Goal: Task Accomplishment & Management: Manage account settings

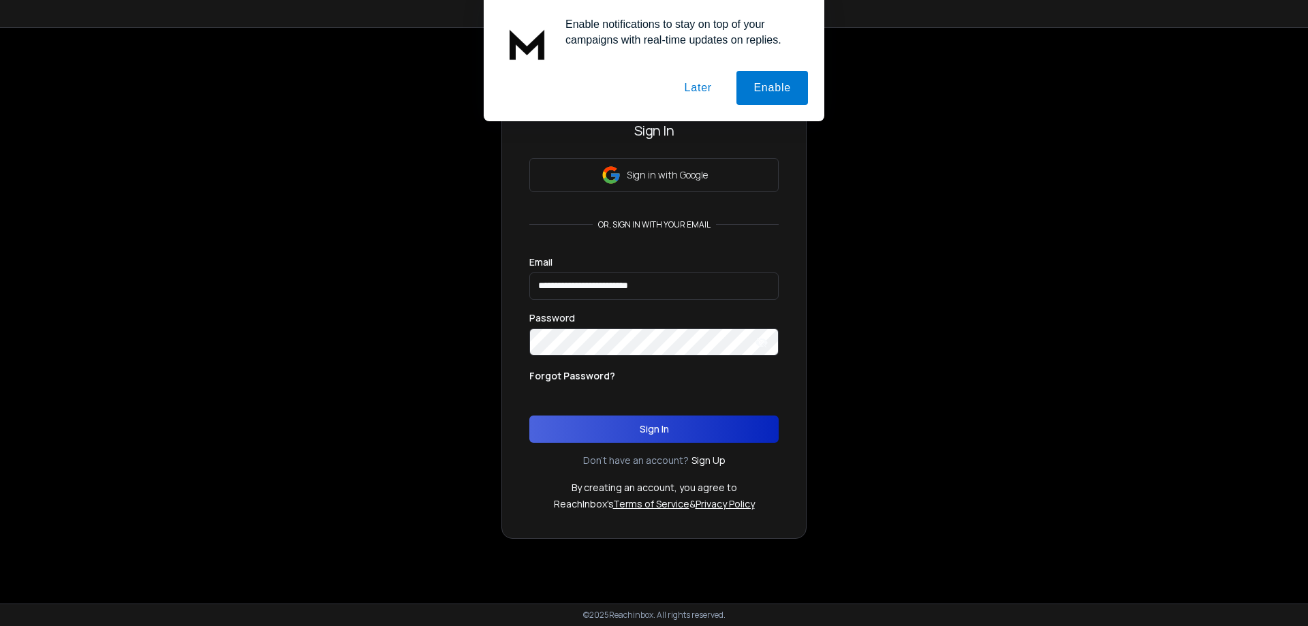
click at [649, 286] on input "**********" at bounding box center [654, 286] width 249 height 27
type input "**********"
click at [640, 430] on button "Sign In" at bounding box center [654, 429] width 249 height 27
click at [703, 85] on button "Later" at bounding box center [697, 88] width 61 height 34
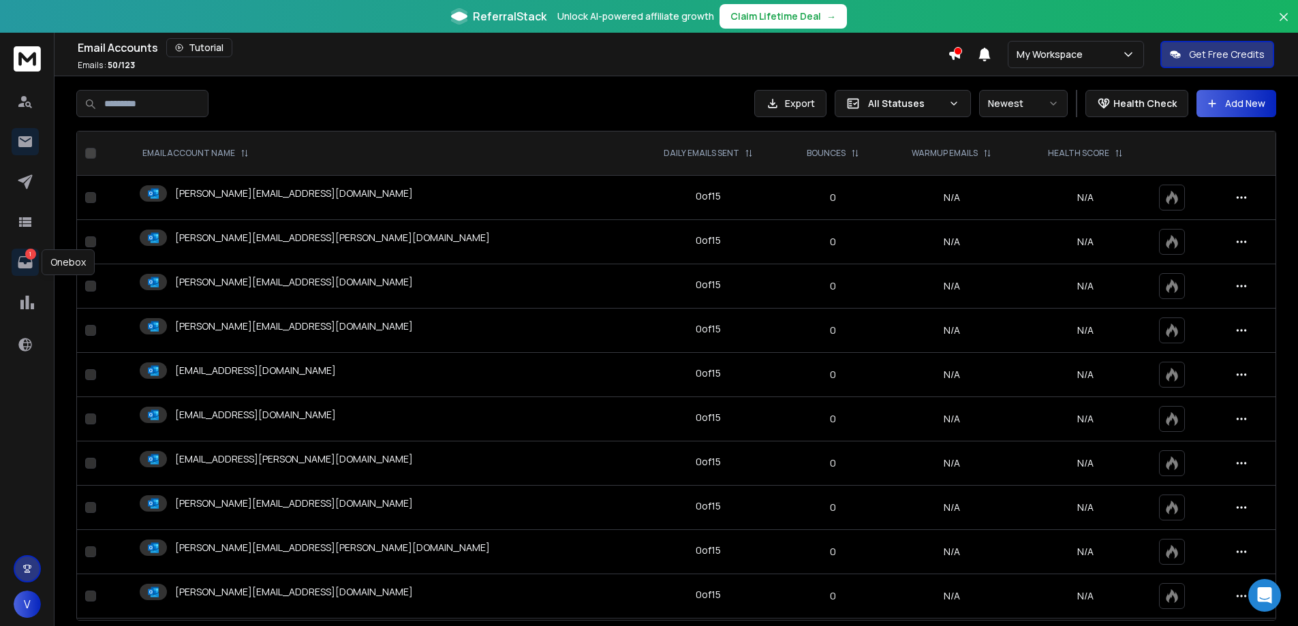
click at [25, 264] on icon at bounding box center [25, 262] width 16 height 16
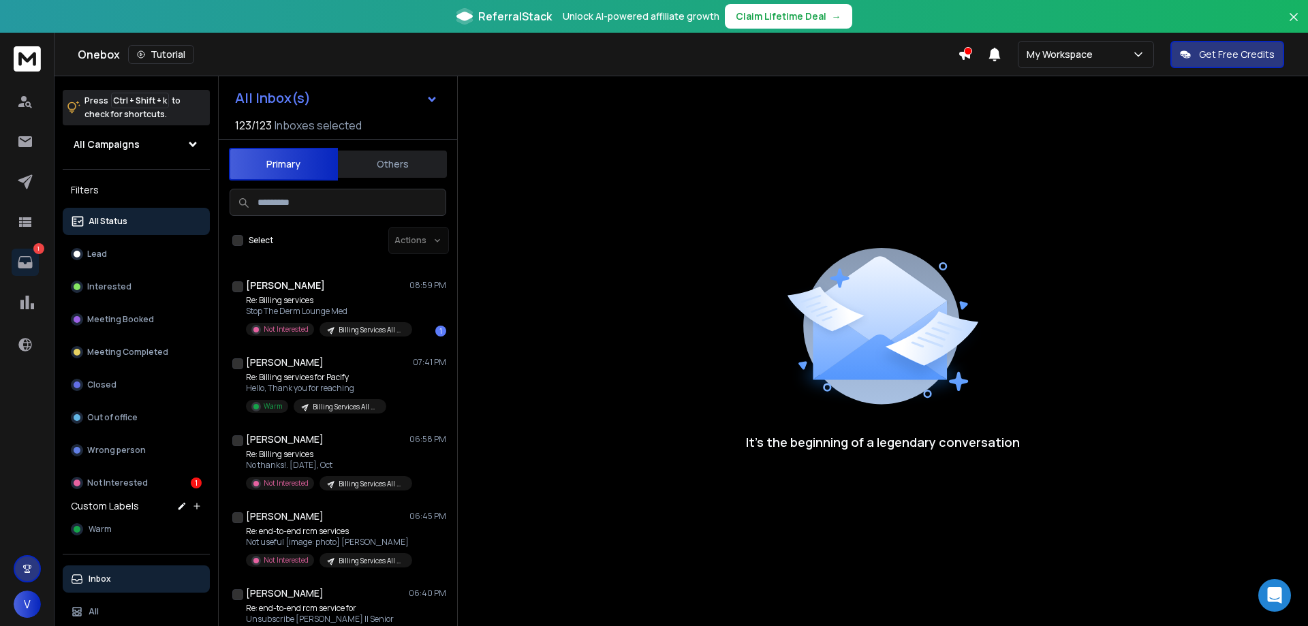
drag, startPoint x: 1293, startPoint y: 18, endPoint x: 1270, endPoint y: 22, distance: 22.7
click at [1293, 18] on icon "Close banner" at bounding box center [1294, 17] width 8 height 8
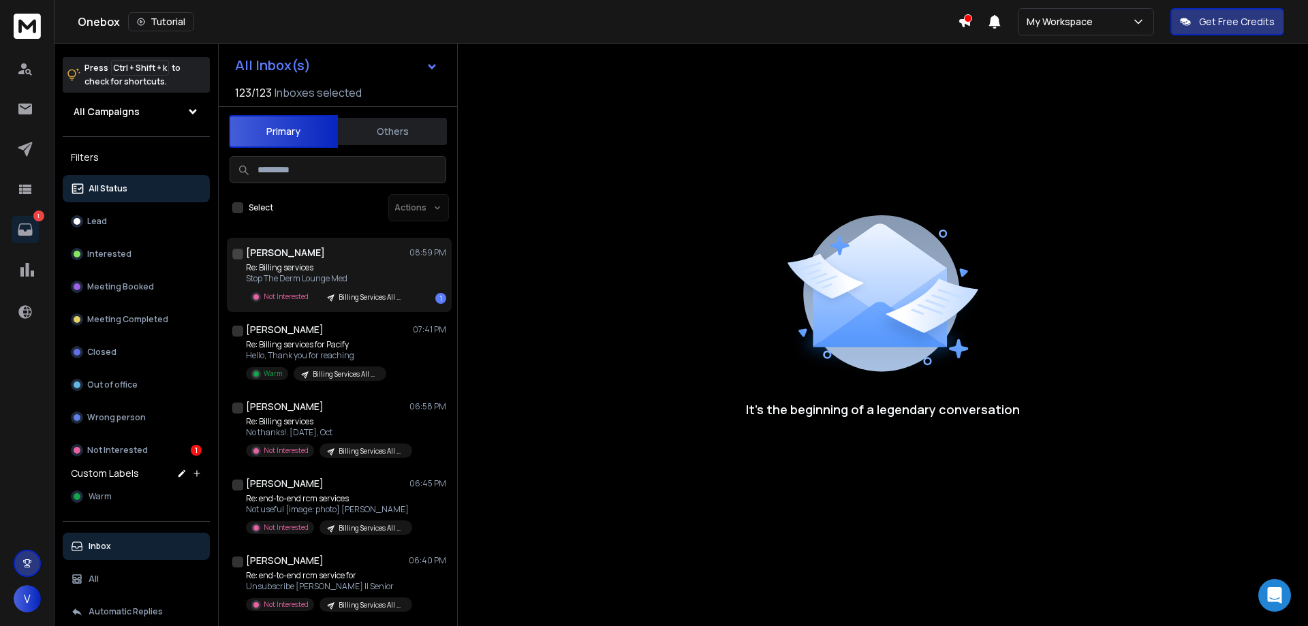
click at [346, 248] on div "[PERSON_NAME] 08:59 PM" at bounding box center [346, 253] width 200 height 14
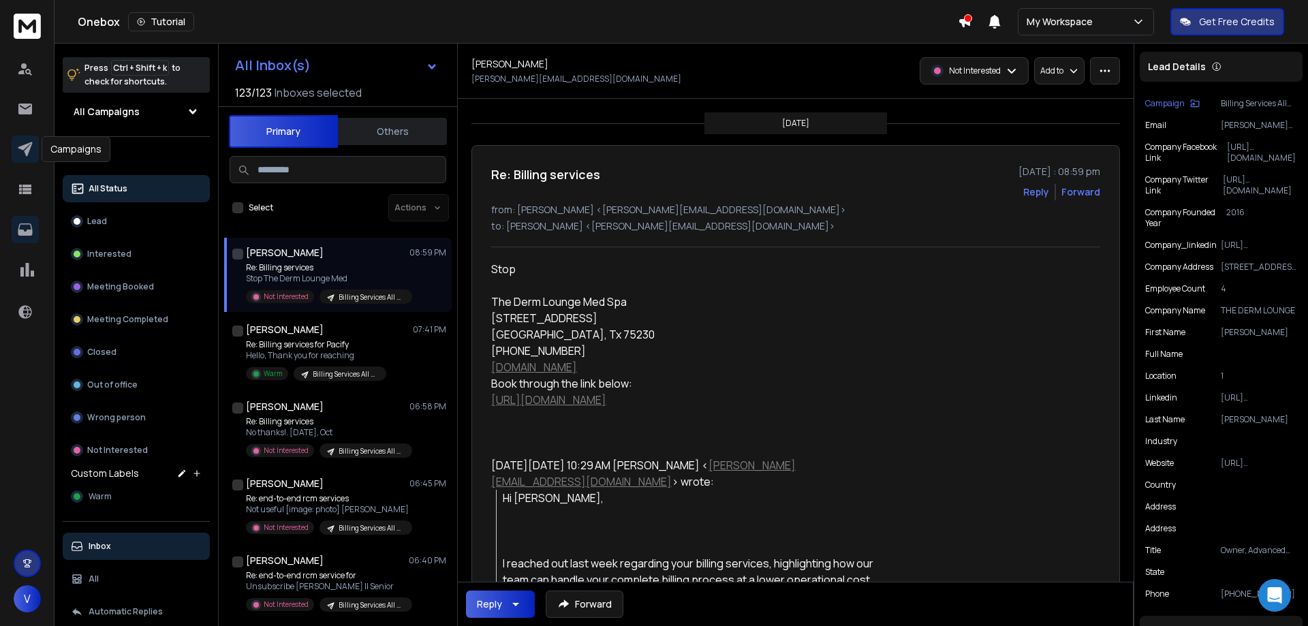
click at [27, 148] on icon at bounding box center [25, 149] width 16 height 16
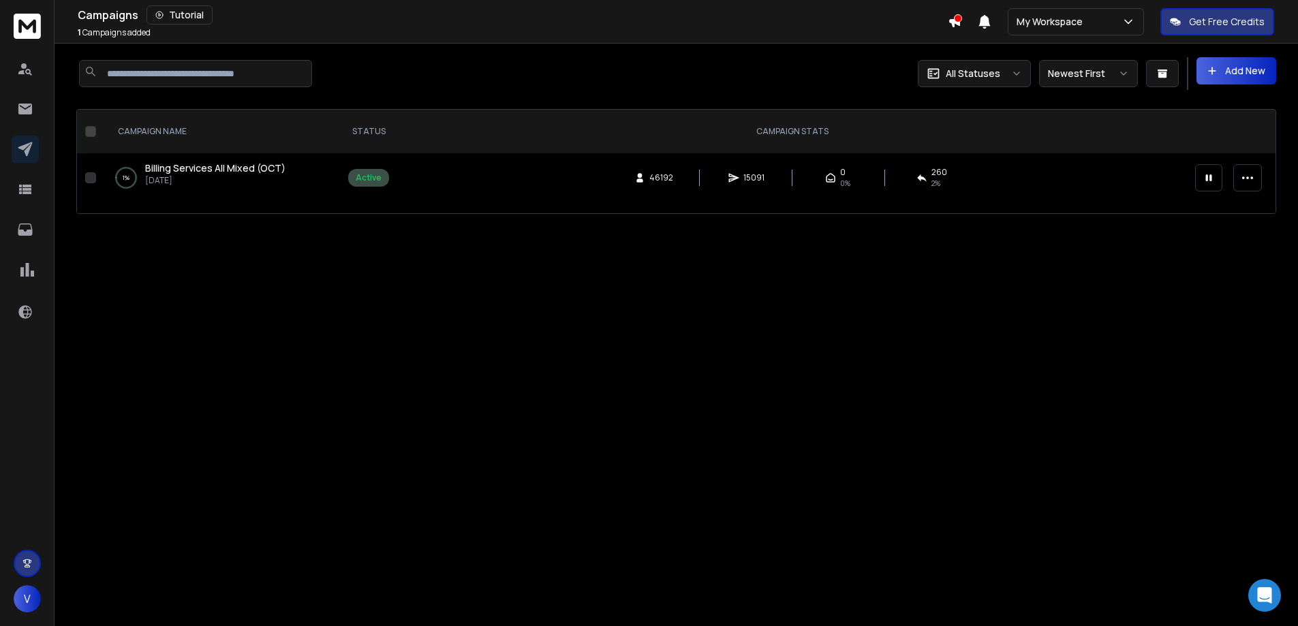
click at [219, 174] on span "Billing Services All Mixed (OCT)" at bounding box center [215, 168] width 140 height 13
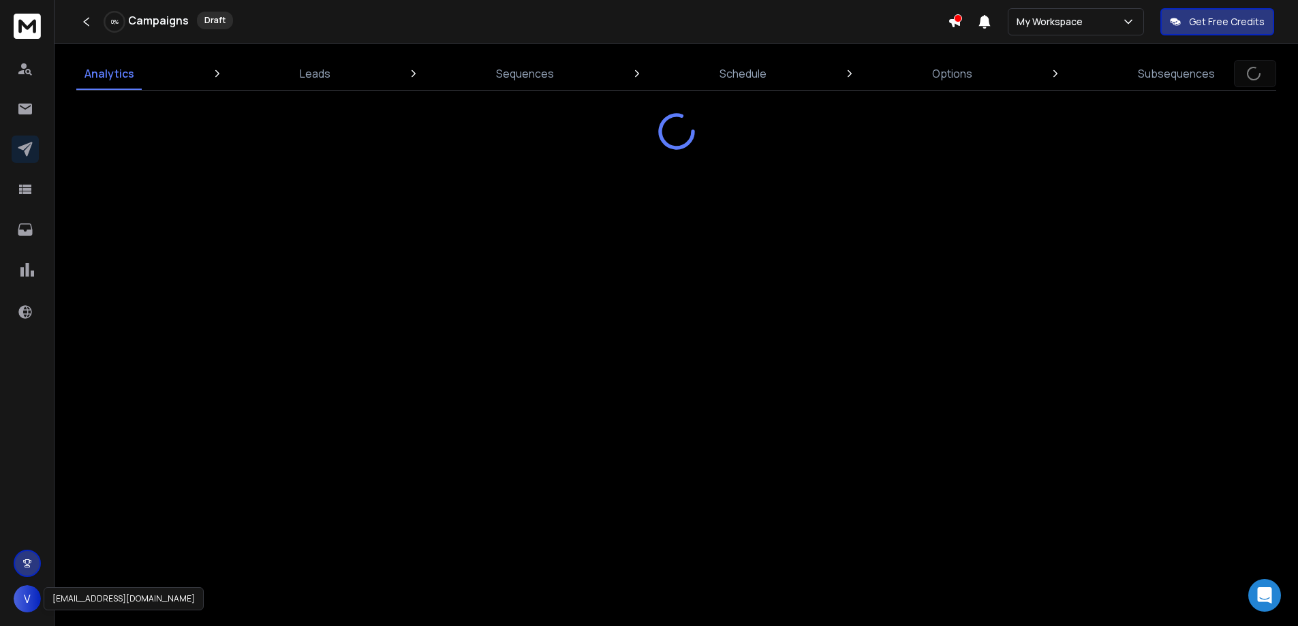
click at [23, 600] on span "V" at bounding box center [27, 598] width 27 height 27
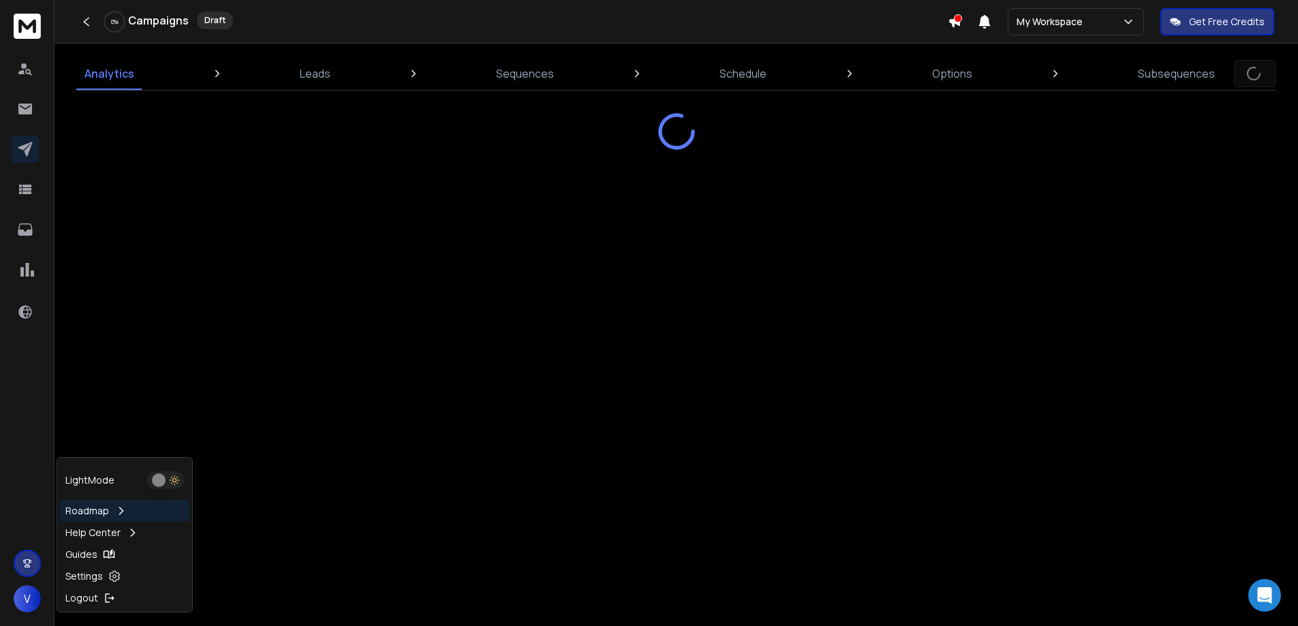
click at [162, 484] on button "button" at bounding box center [165, 481] width 37 height 18
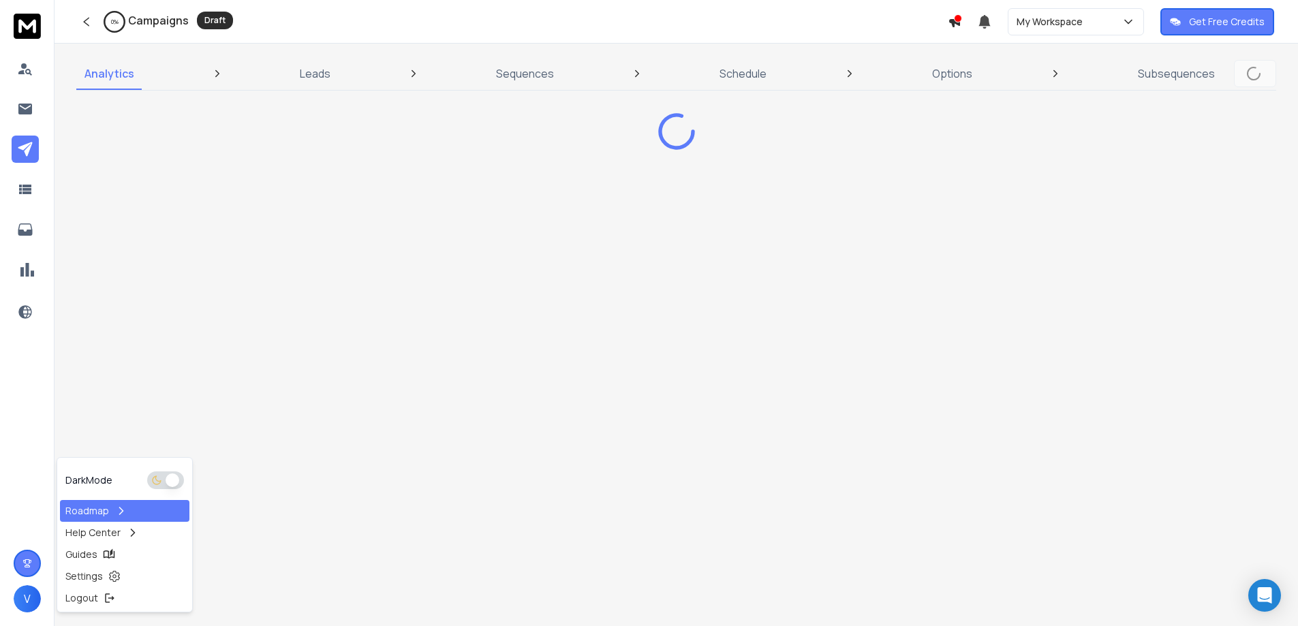
click at [145, 346] on div at bounding box center [676, 423] width 1189 height 626
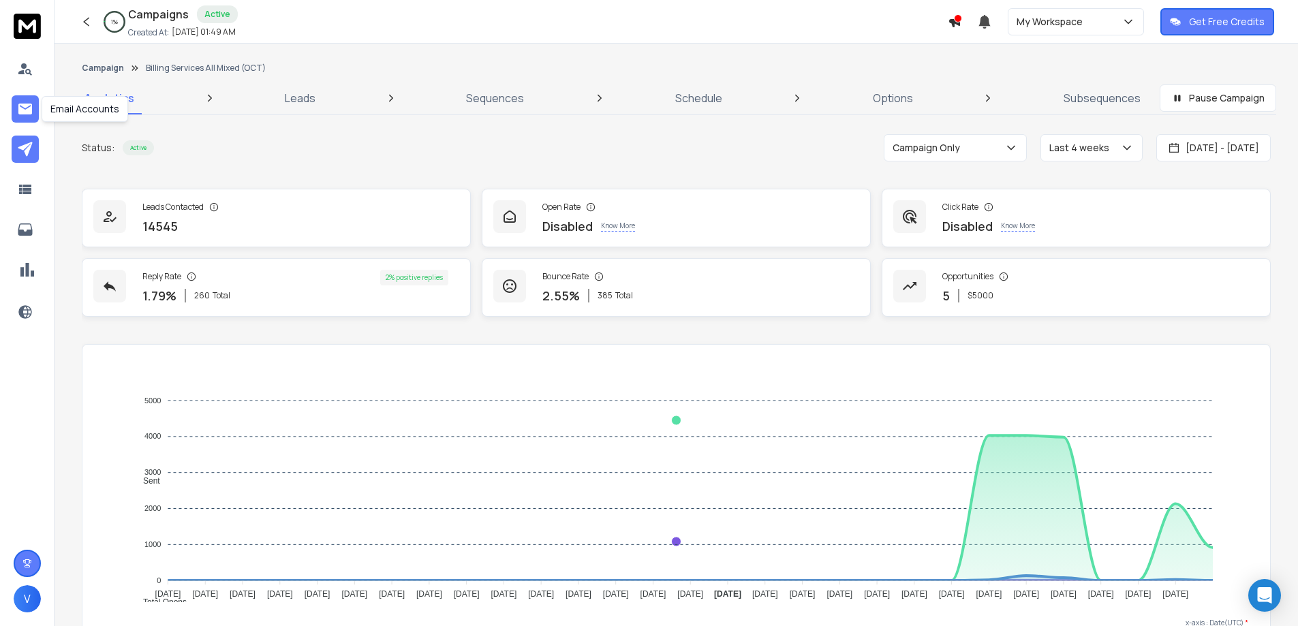
click at [20, 122] on link at bounding box center [25, 108] width 27 height 27
